Goal: Communication & Community: Answer question/provide support

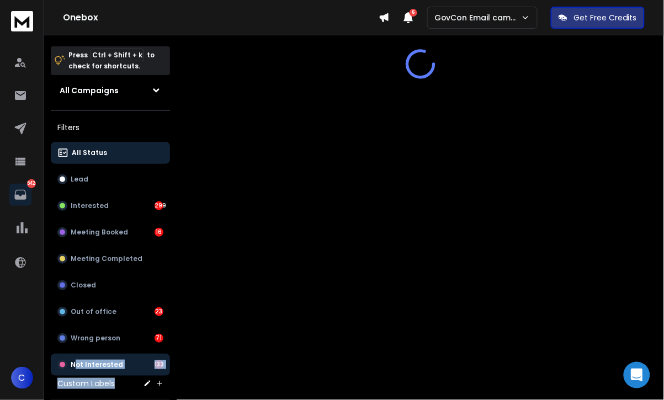
drag, startPoint x: 0, startPoint y: 0, endPoint x: 77, endPoint y: 375, distance: 382.6
click at [77, 375] on div "Press Ctrl + Shift + k to check for shortcuts. All Campaigns All Campaigns Filt…" at bounding box center [354, 235] width 620 height 400
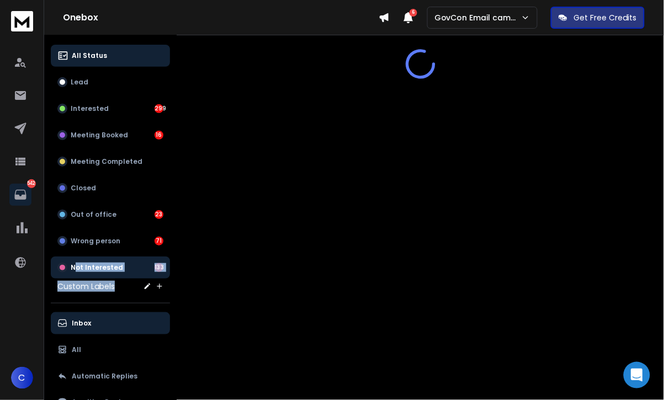
scroll to position [120, 0]
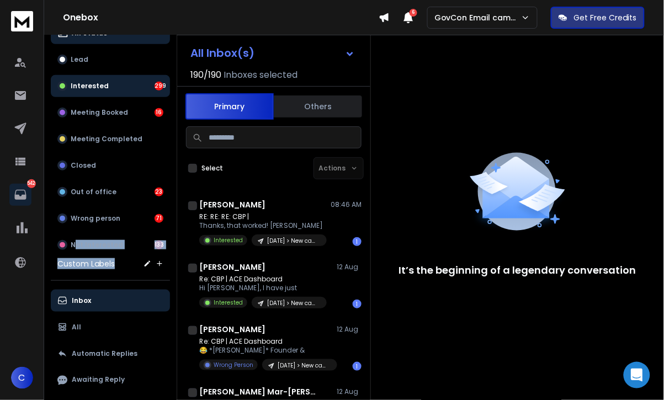
click at [119, 97] on button "Interested 299" at bounding box center [110, 86] width 119 height 22
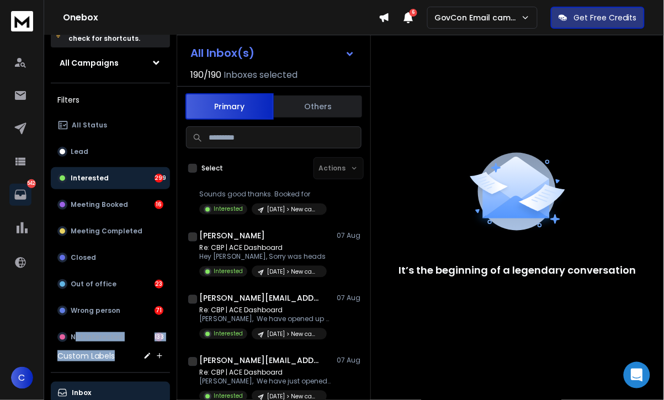
scroll to position [1402, 0]
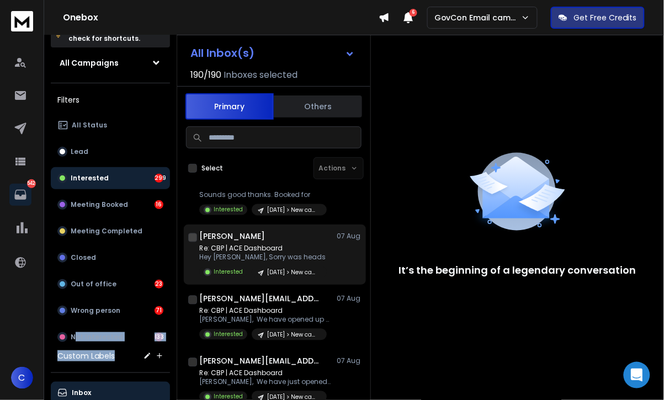
click at [289, 241] on div "[PERSON_NAME] [DATE]" at bounding box center [280, 236] width 162 height 11
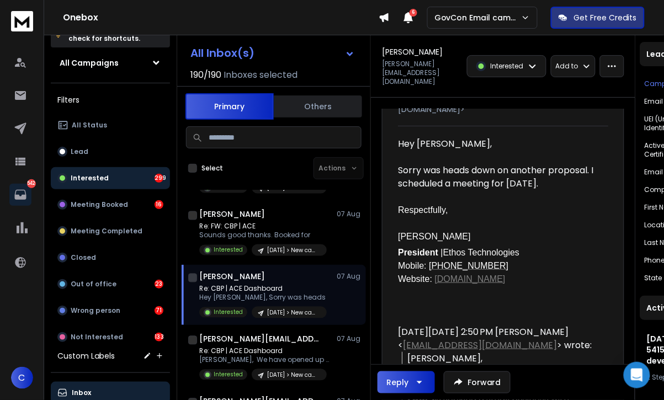
scroll to position [1359, 0]
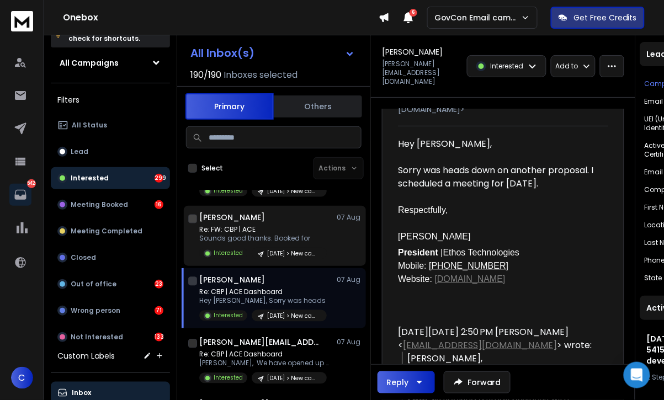
click at [280, 241] on p "Sounds good thanks. Booked for" at bounding box center [262, 239] width 127 height 9
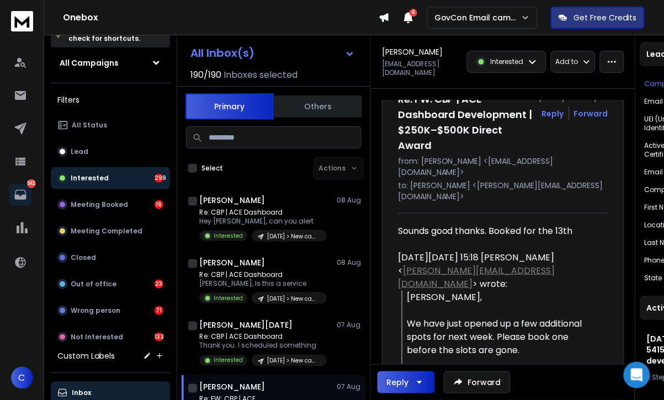
scroll to position [1189, 0]
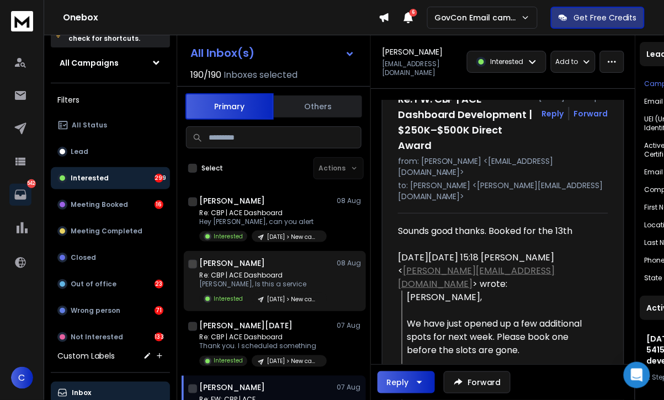
click at [320, 276] on p "Re: CBP | ACE Dashboard" at bounding box center [262, 275] width 127 height 9
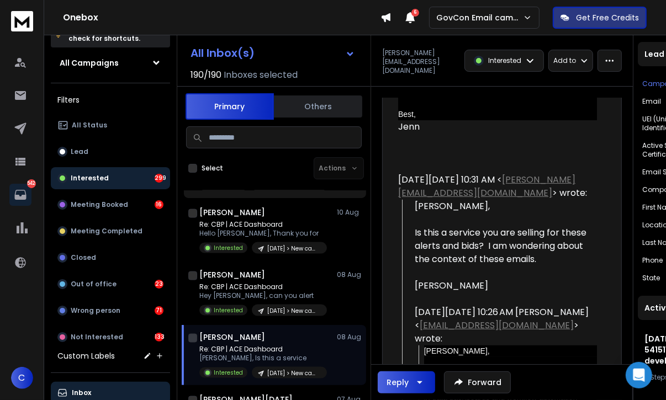
scroll to position [1123, 0]
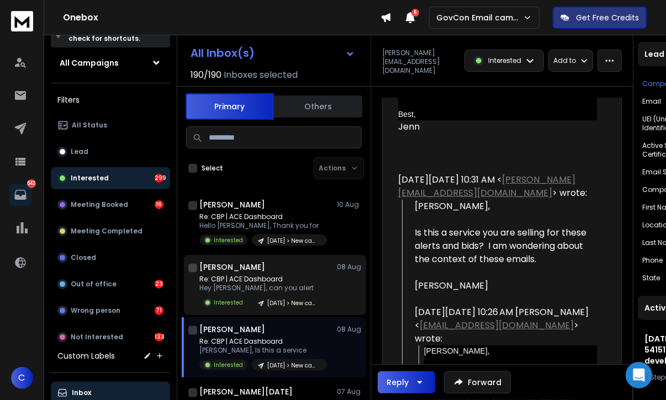
click at [301, 284] on p "Hey [PERSON_NAME], can you alert" at bounding box center [262, 288] width 127 height 9
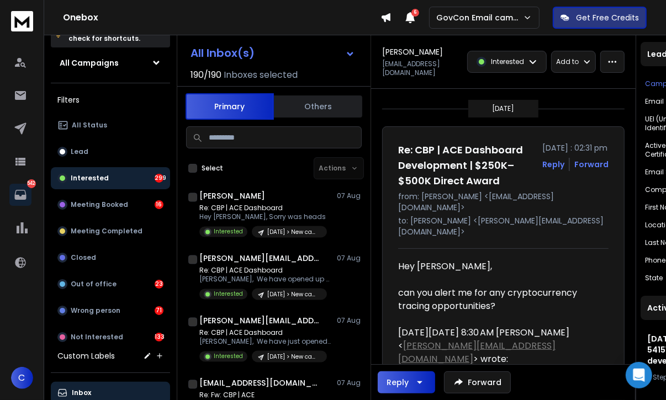
scroll to position [1443, 0]
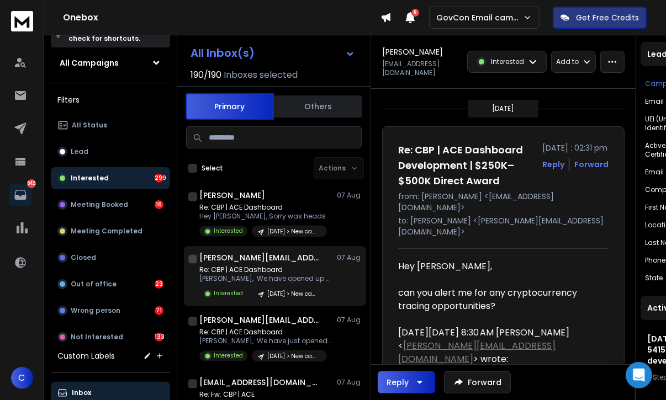
click at [315, 269] on p "Re: CBP | ACE Dashboard" at bounding box center [265, 270] width 132 height 9
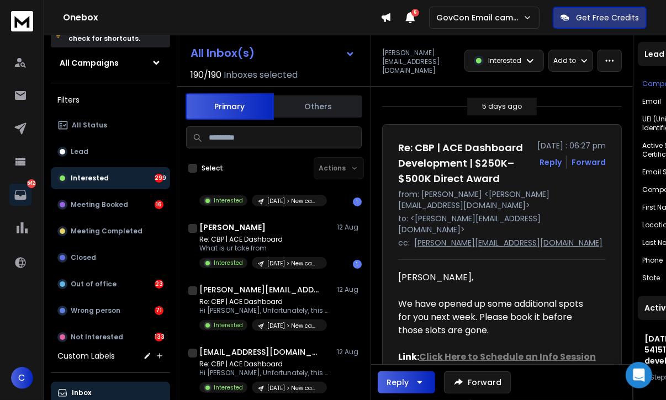
scroll to position [202, 0]
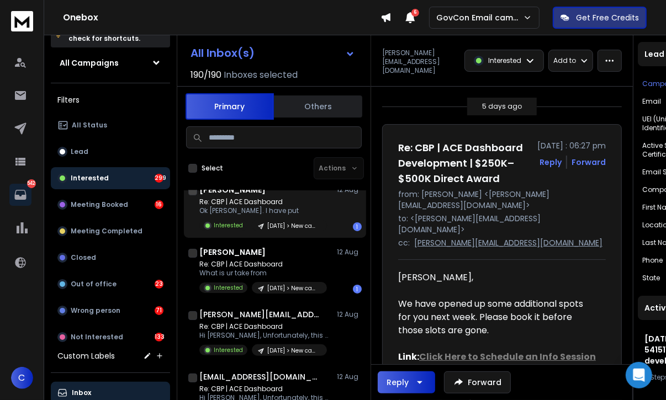
click at [295, 204] on p "Re: CBP | ACE Dashboard" at bounding box center [262, 202] width 127 height 9
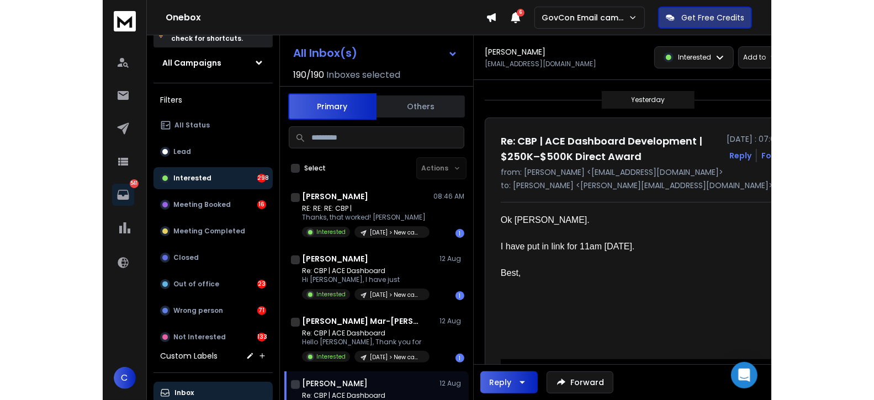
scroll to position [0, 0]
